Goal: Task Accomplishment & Management: Use online tool/utility

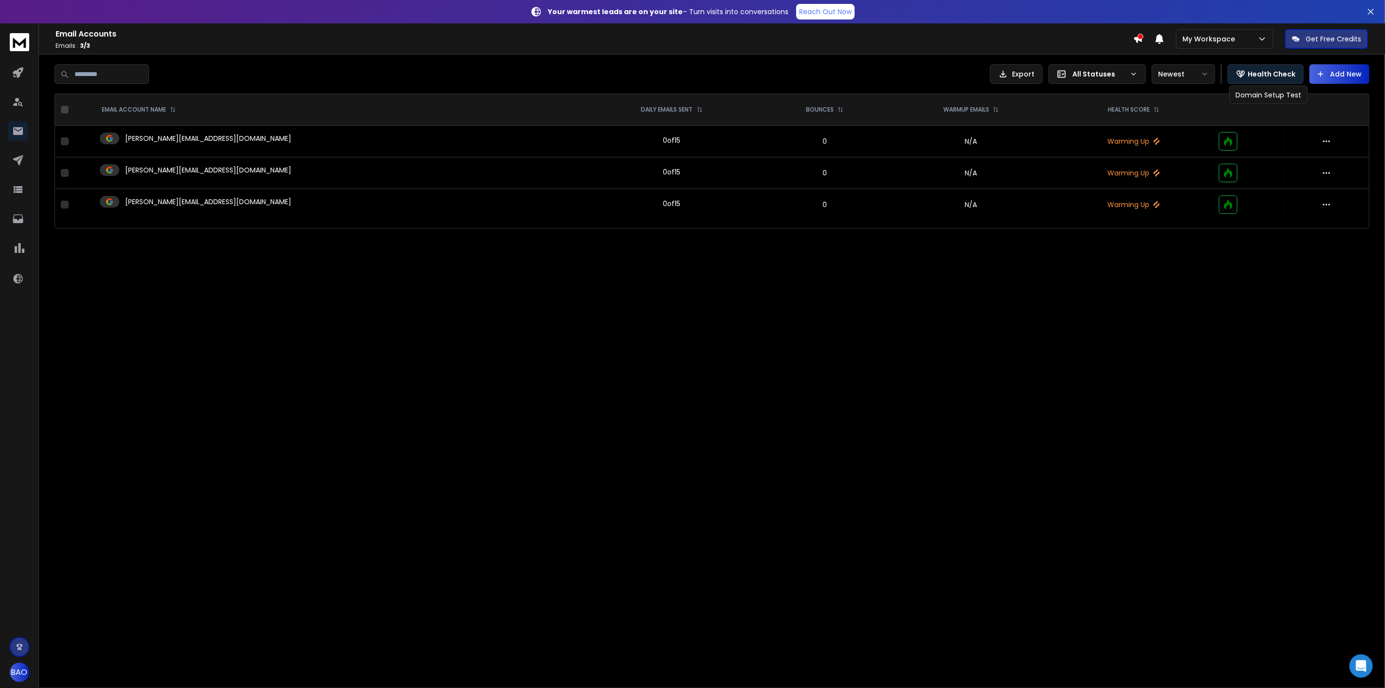
click at [1279, 76] on p "Health Check" at bounding box center [1272, 74] width 48 height 10
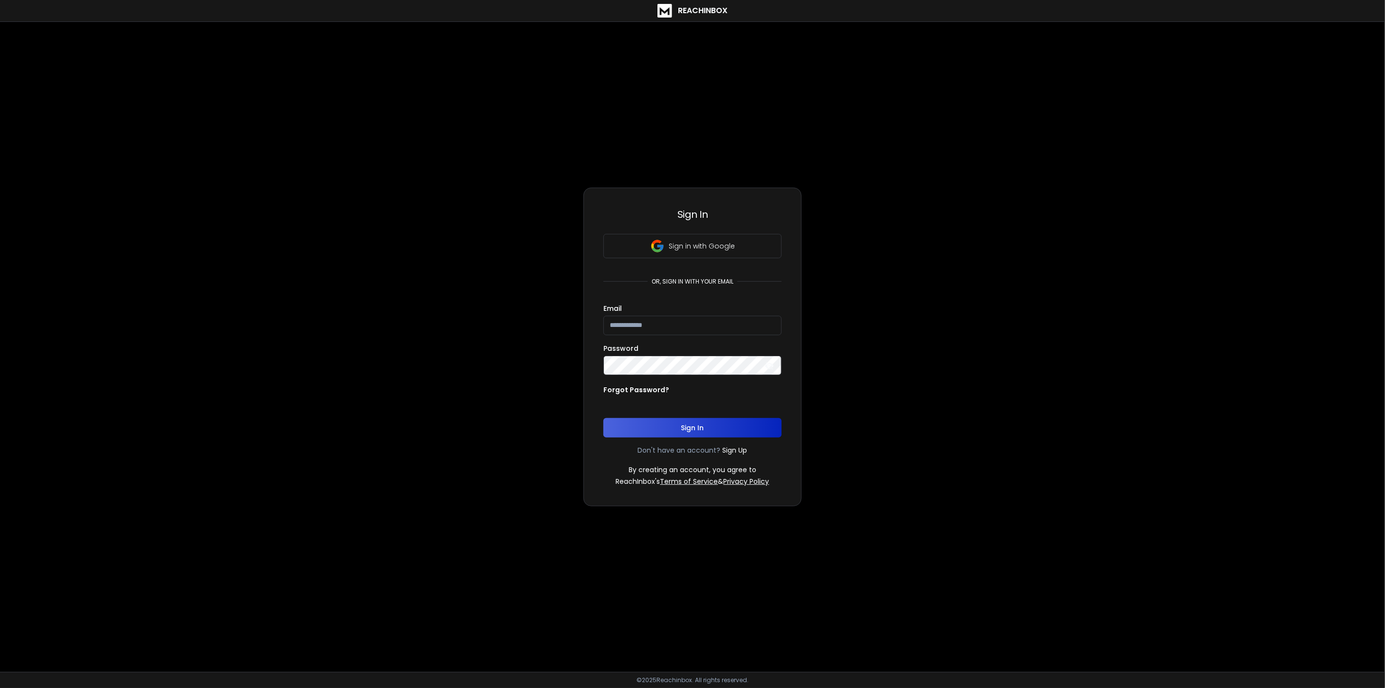
type input "**********"
click at [702, 428] on button "Sign In" at bounding box center [693, 427] width 178 height 19
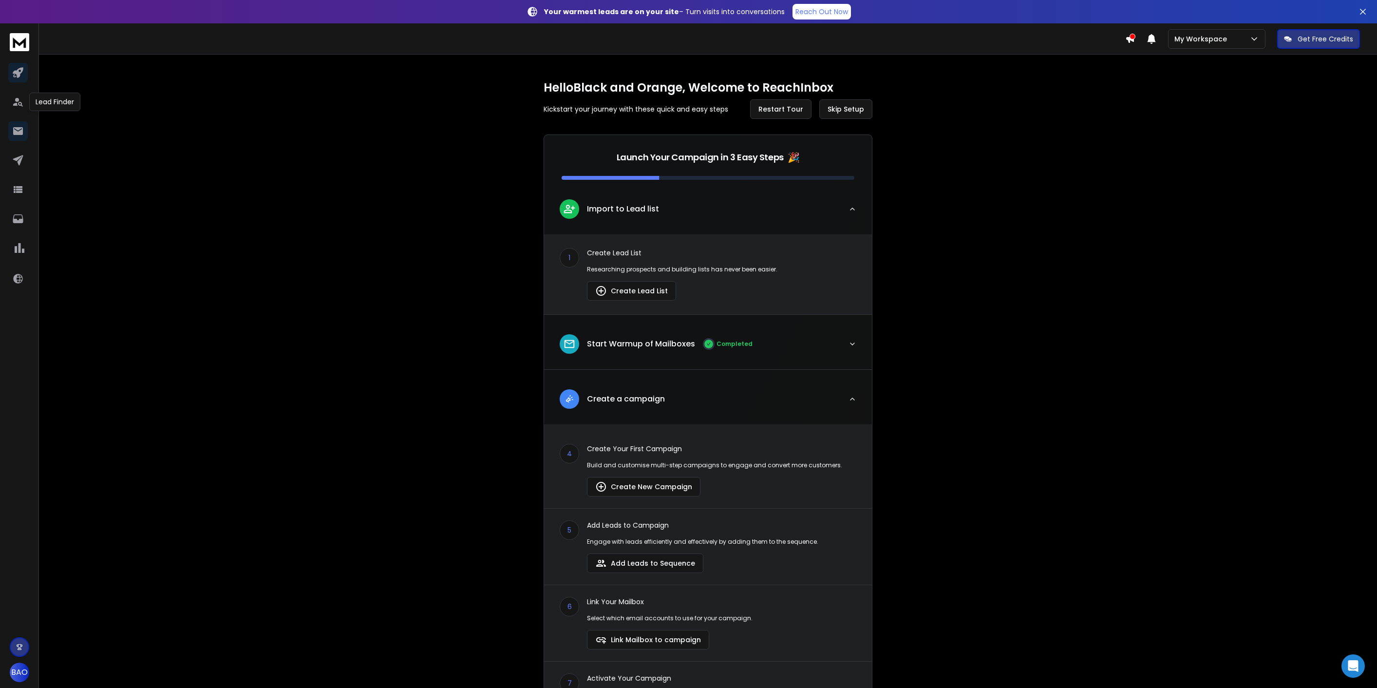
click at [19, 132] on icon at bounding box center [18, 131] width 10 height 8
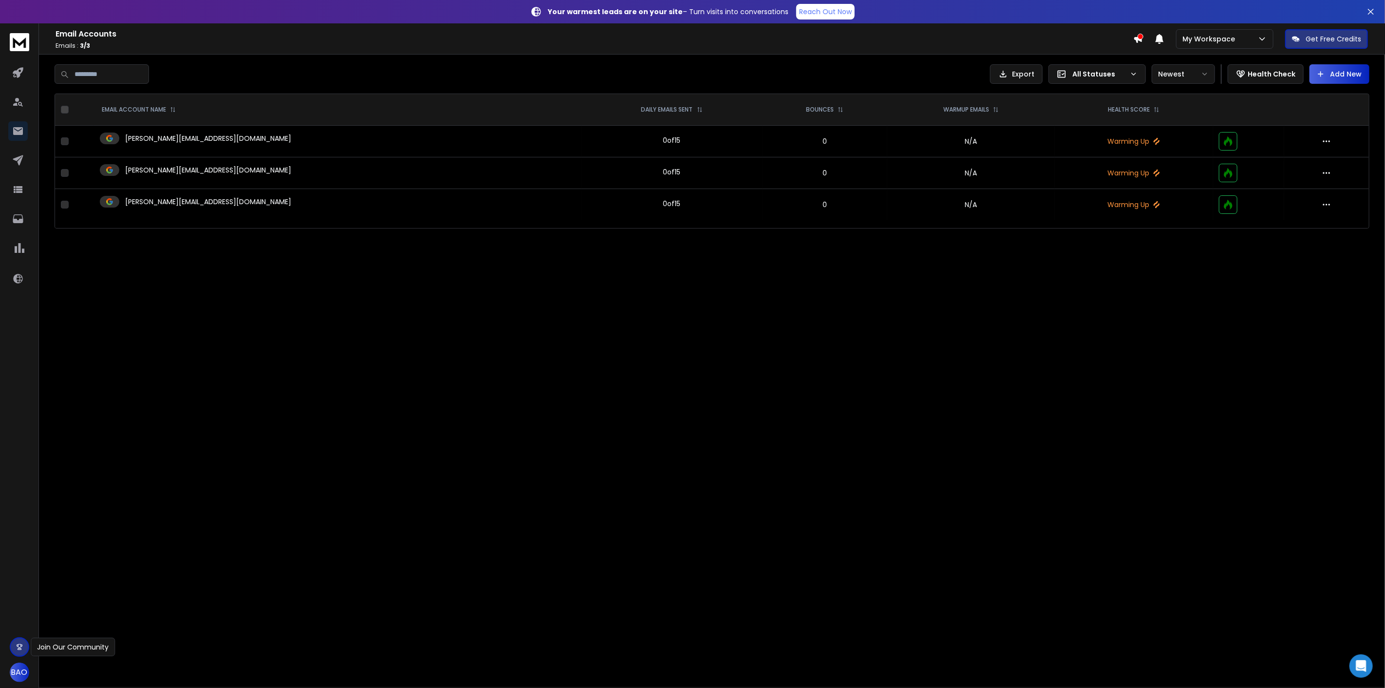
click at [10, 669] on span "BAO" at bounding box center [19, 672] width 19 height 19
click at [298, 626] on div "Your warmest leads are on your site – Turn visits into conversations Reach Out …" at bounding box center [692, 344] width 1385 height 688
click at [16, 676] on span "BAO" at bounding box center [19, 672] width 19 height 19
click at [69, 670] on p "Logout" at bounding box center [57, 672] width 23 height 10
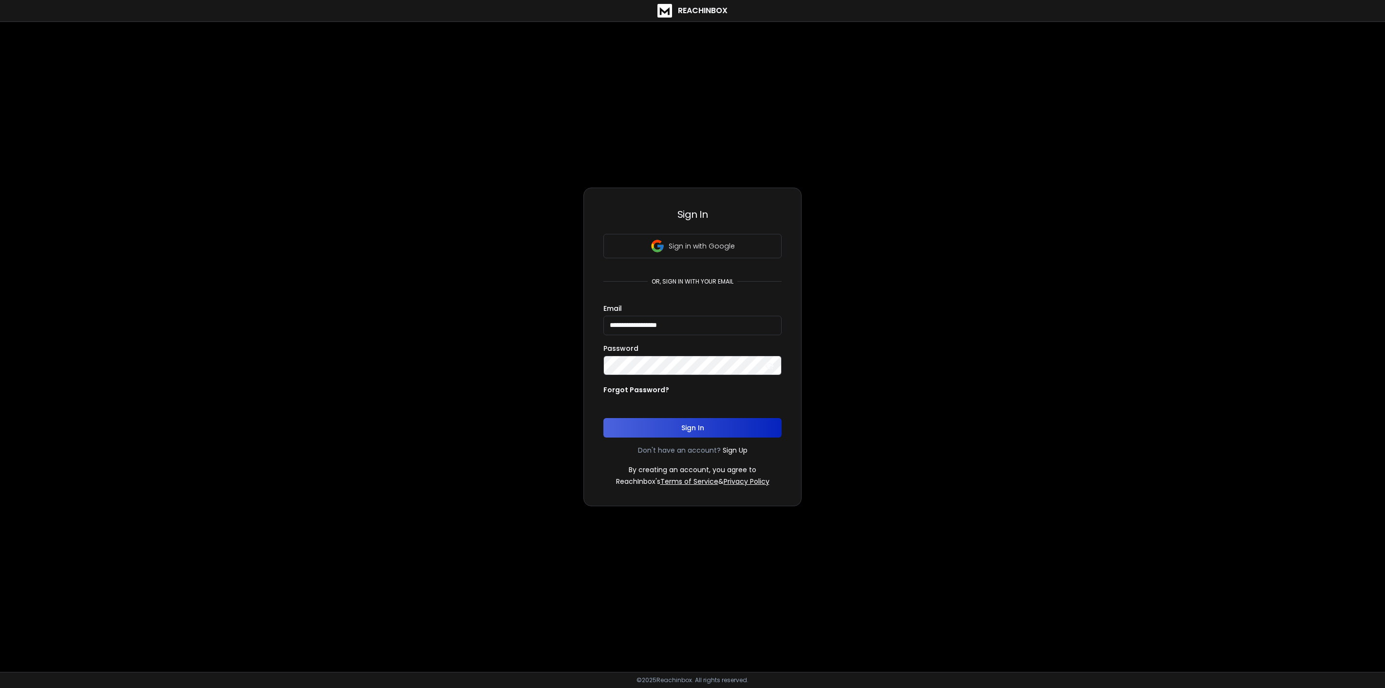
click at [689, 324] on input "**********" at bounding box center [693, 325] width 178 height 19
type input "**********"
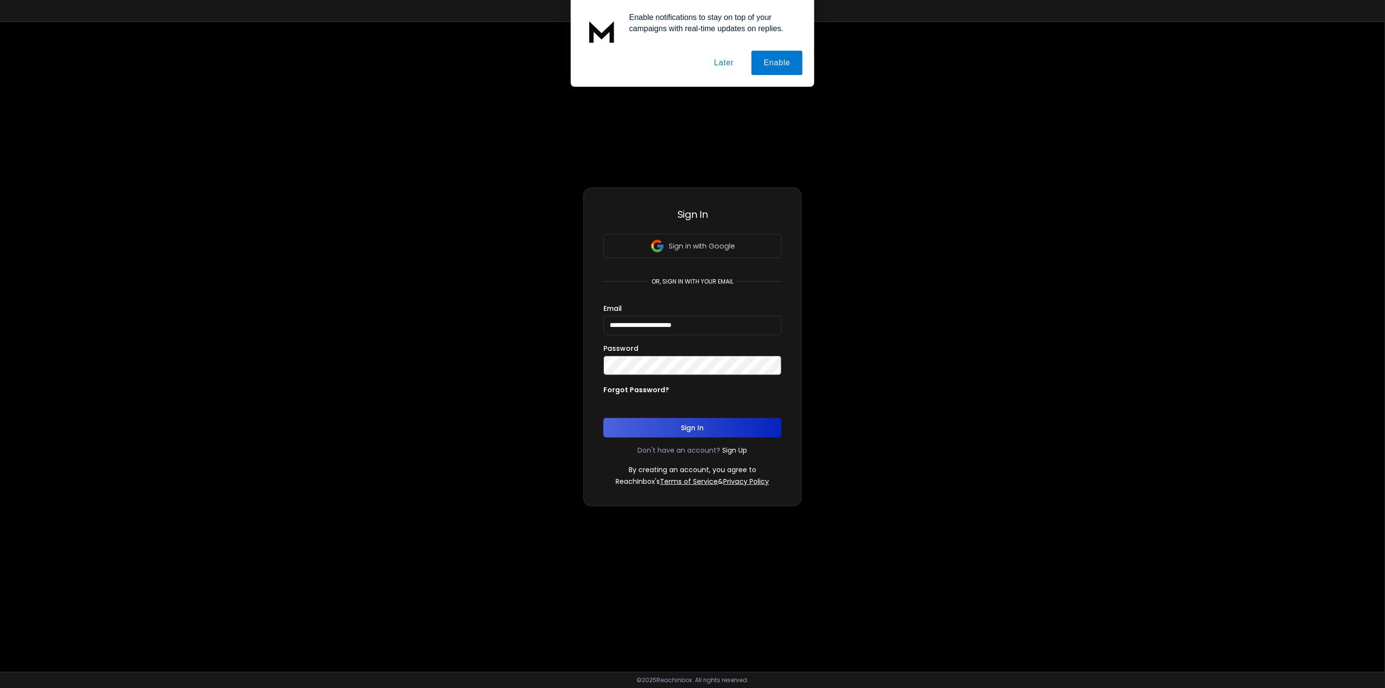
click at [688, 423] on button "Sign In" at bounding box center [693, 427] width 178 height 19
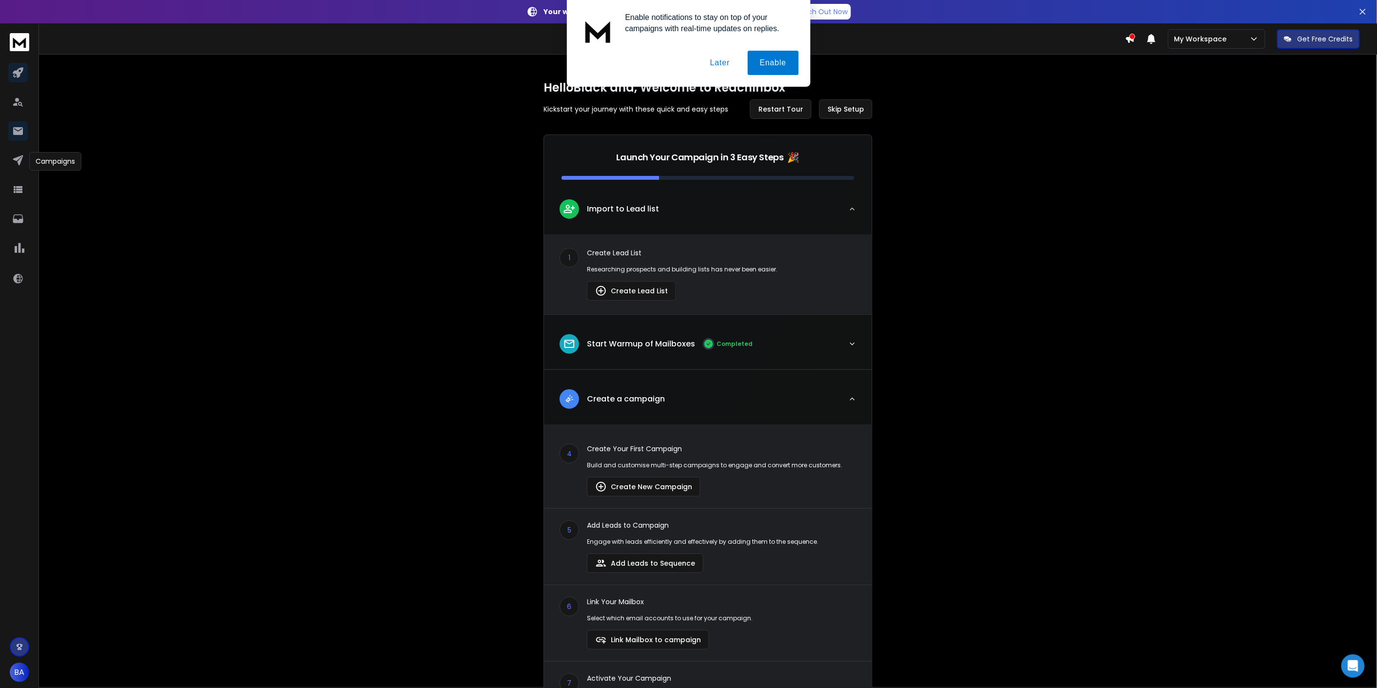
click at [13, 130] on icon at bounding box center [18, 131] width 10 height 8
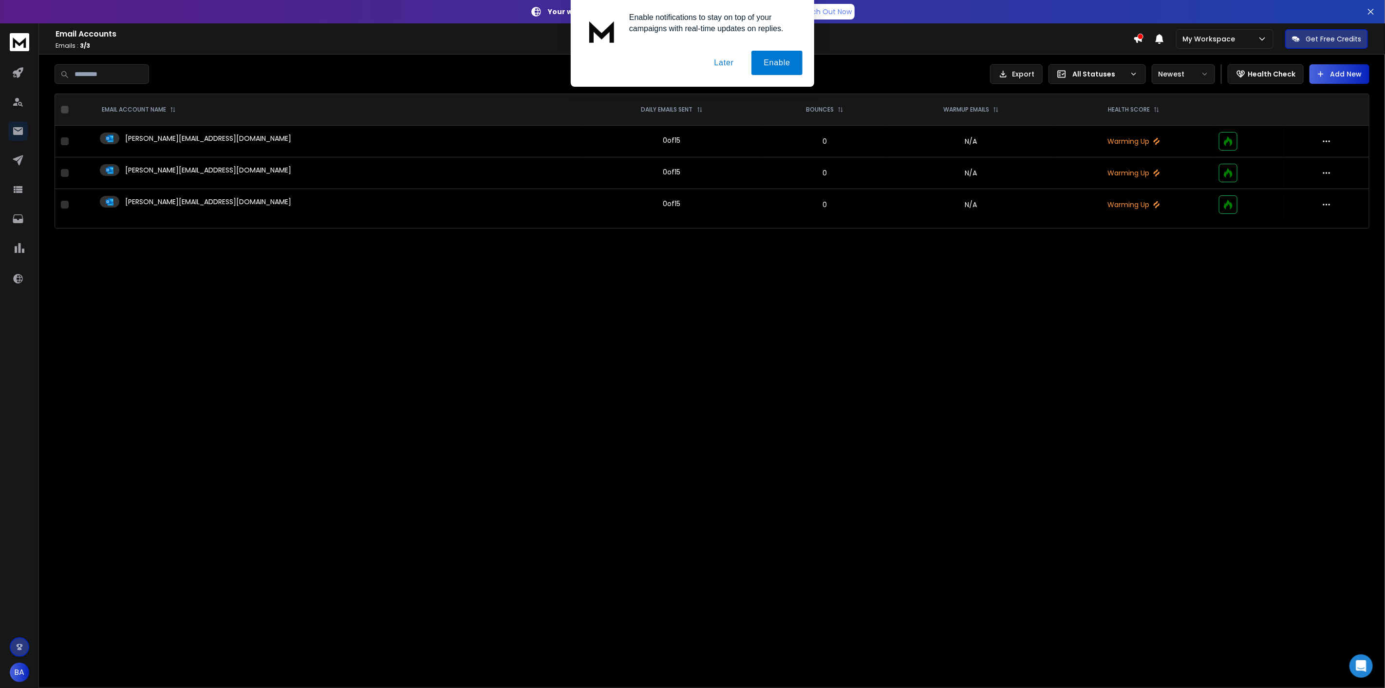
click at [1259, 76] on div "Enable notifications to stay on top of your campaigns with real-time updates on…" at bounding box center [692, 43] width 1385 height 87
click at [719, 64] on button "Later" at bounding box center [724, 63] width 44 height 24
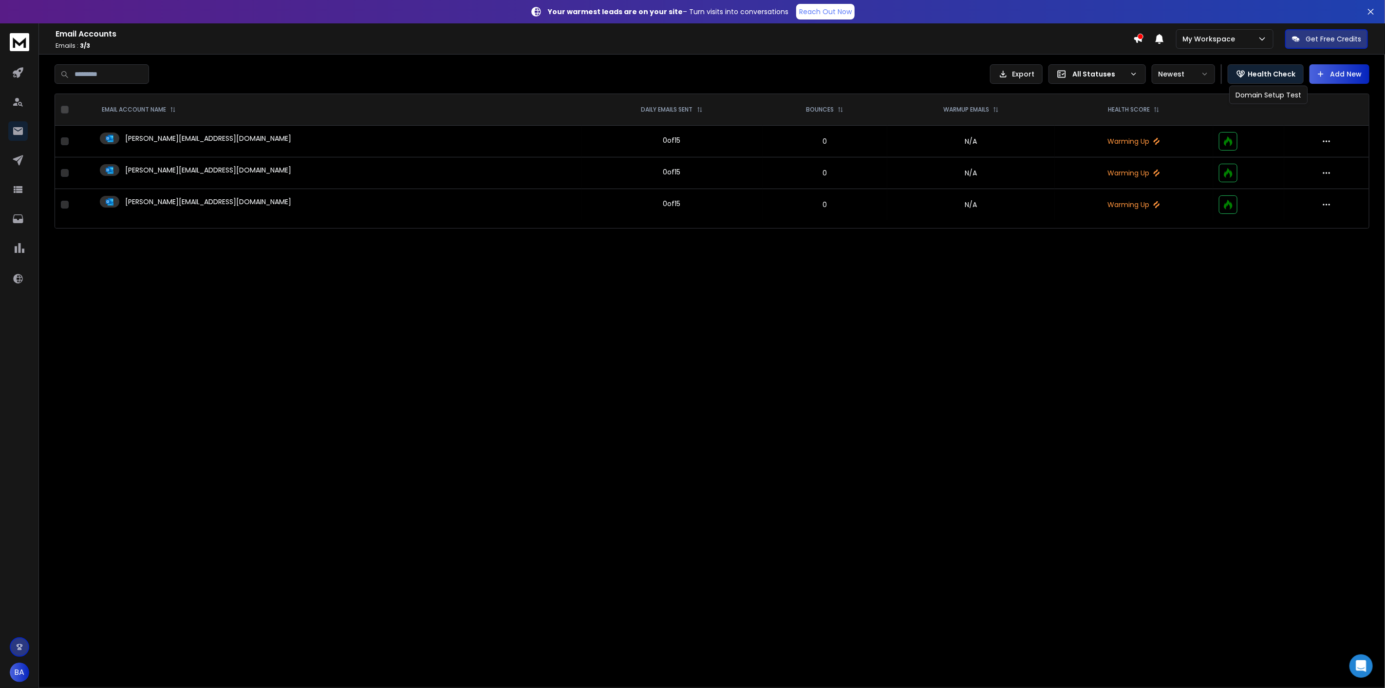
click at [1253, 74] on p "Health Check" at bounding box center [1272, 74] width 48 height 10
click at [62, 107] on div "Lead Finder" at bounding box center [54, 102] width 51 height 19
click at [64, 110] on div "Lead Finder" at bounding box center [54, 102] width 51 height 19
click at [66, 113] on button "Select this Page" at bounding box center [65, 110] width 8 height 8
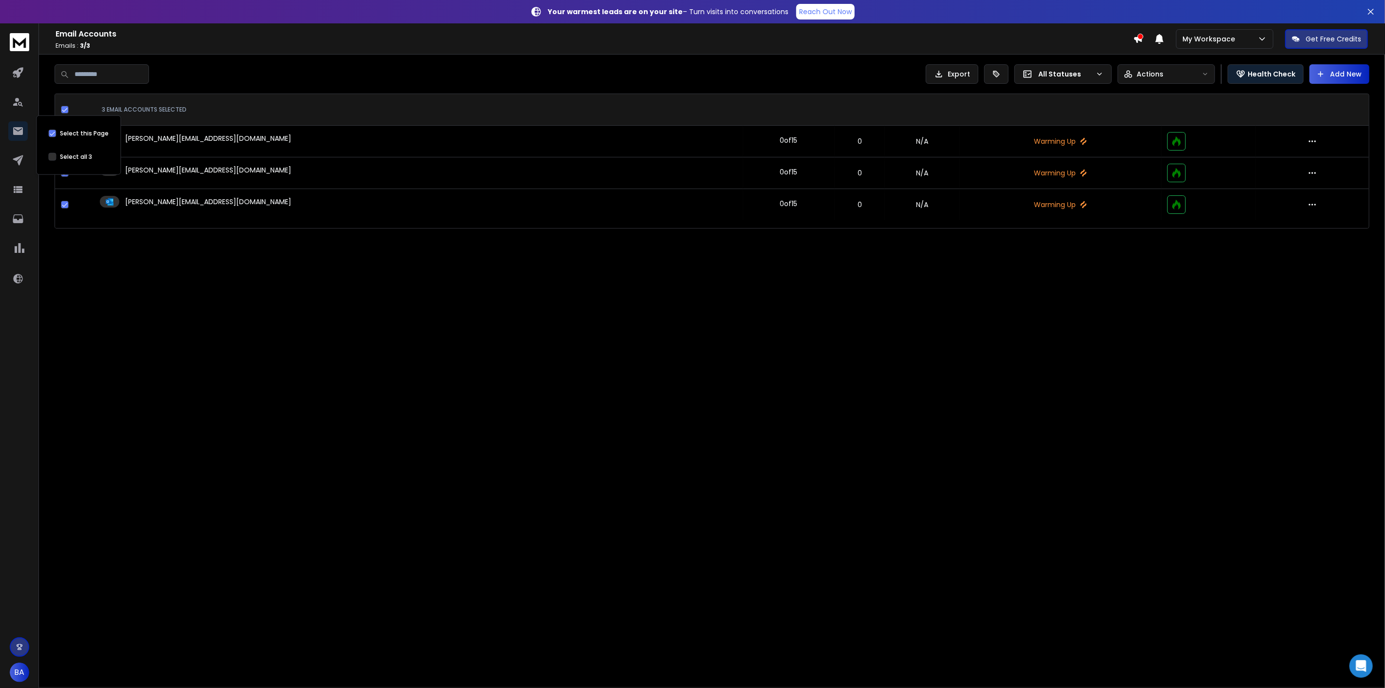
click at [66, 113] on button "Select this Page" at bounding box center [65, 110] width 8 height 8
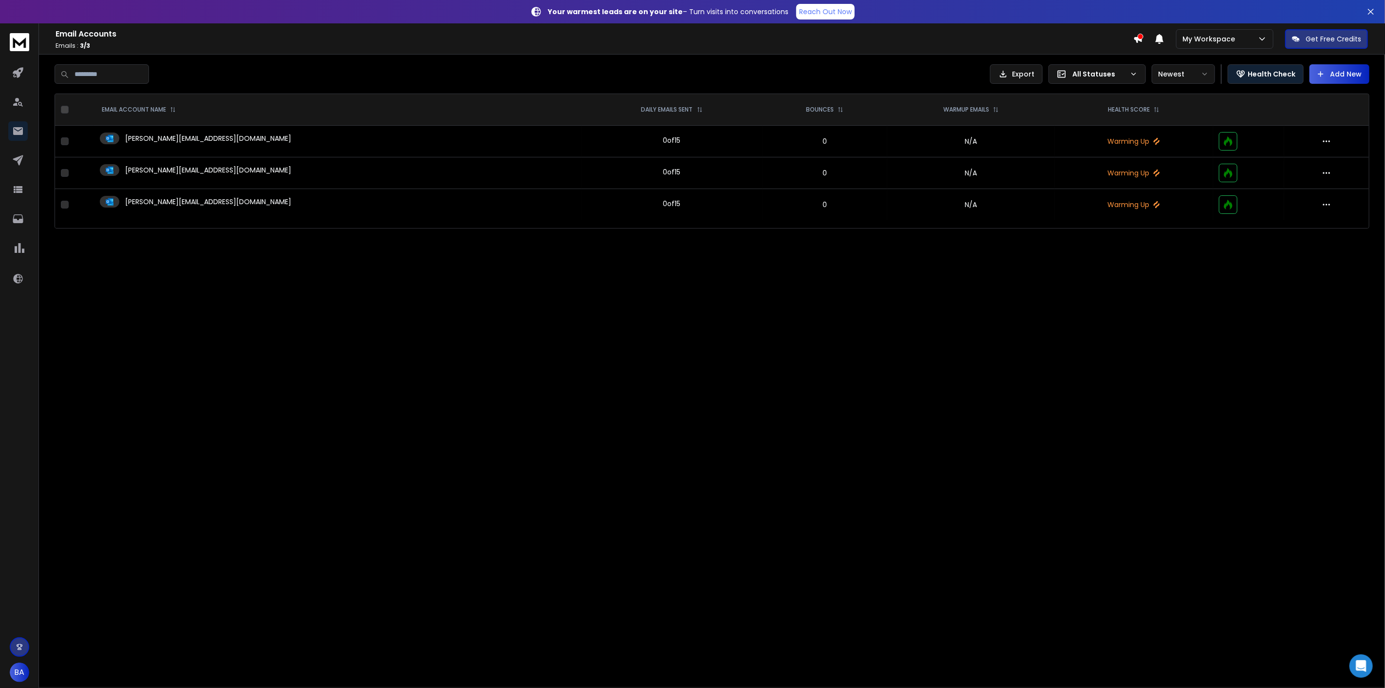
click at [66, 113] on button "button" at bounding box center [65, 110] width 8 height 8
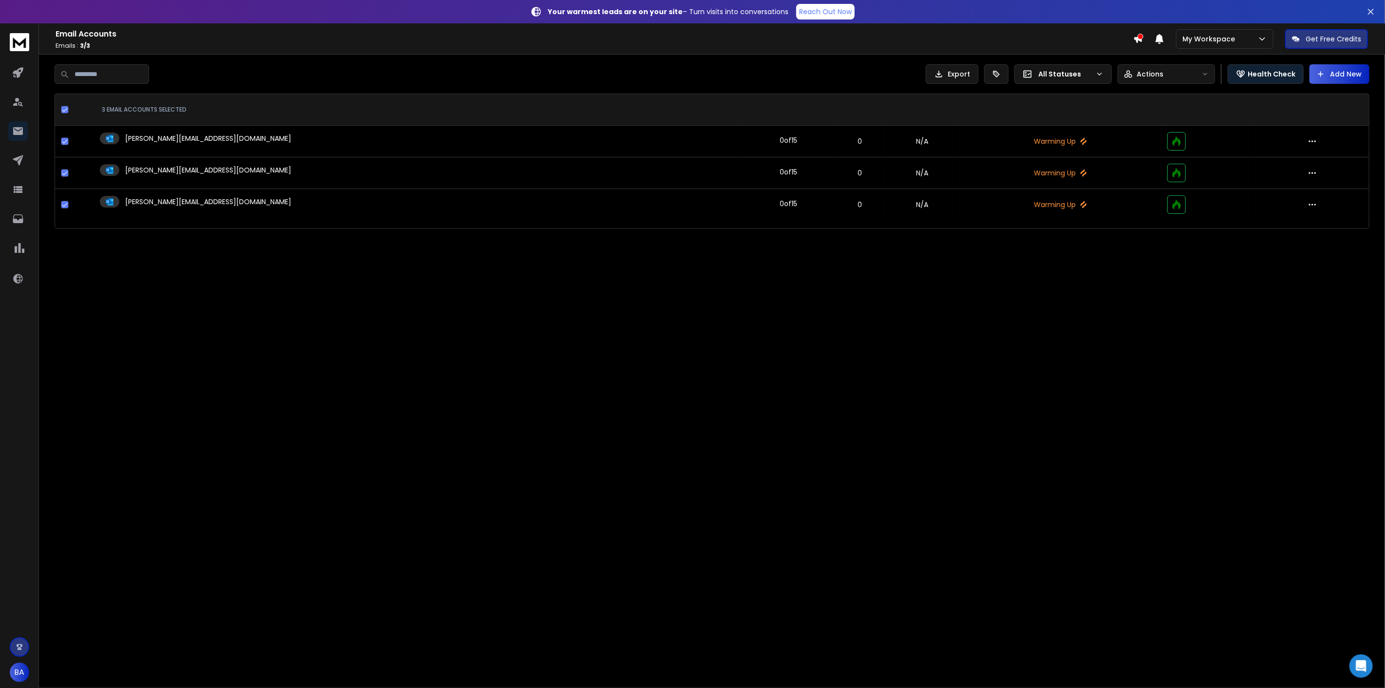
click at [66, 113] on button "button" at bounding box center [65, 110] width 8 height 8
